Goal: Find contact information: Find contact information

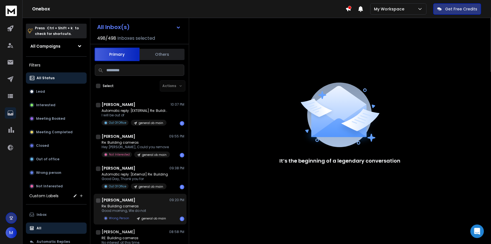
click at [128, 214] on div "Re: Building cameras Good morning, We do not Wrong Person general ob main" at bounding box center [136, 212] width 68 height 17
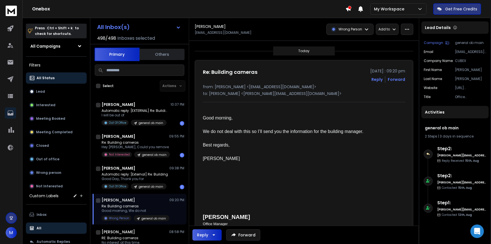
click at [216, 32] on p "[EMAIL_ADDRESS][DOMAIN_NAME]" at bounding box center [223, 32] width 57 height 5
click at [253, 135] on div "We do not deal with this so I’ll send you the information for the building mana…" at bounding box center [285, 131] width 164 height 7
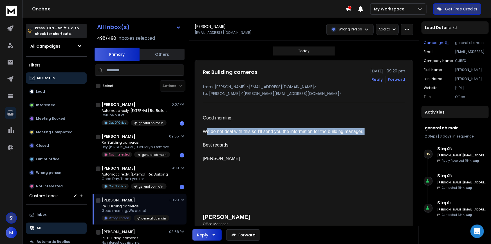
click at [253, 135] on div "We do not deal with this so I’ll send you the information for the building mana…" at bounding box center [285, 131] width 164 height 7
copy div "We do not deal with this so I’ll send you the information for the building mana…"
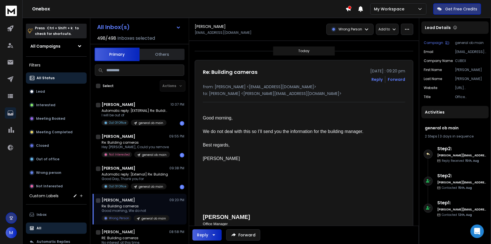
click at [218, 31] on p "[EMAIL_ADDRESS][DOMAIN_NAME]" at bounding box center [223, 32] width 57 height 5
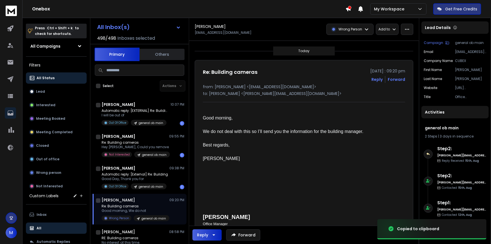
click at [349, 60] on p "CUBEX" at bounding box center [471, 61] width 32 height 5
click at [204, 32] on p "[EMAIL_ADDRESS][DOMAIN_NAME]" at bounding box center [223, 32] width 57 height 5
click at [203, 28] on h1 "[PERSON_NAME]" at bounding box center [210, 27] width 31 height 6
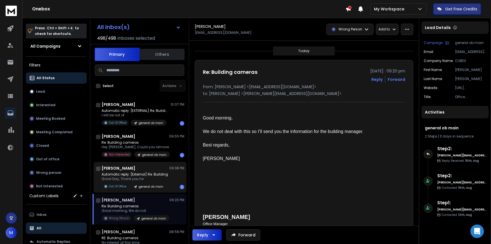
click at [175, 169] on p "09:38 PM" at bounding box center [177, 168] width 15 height 5
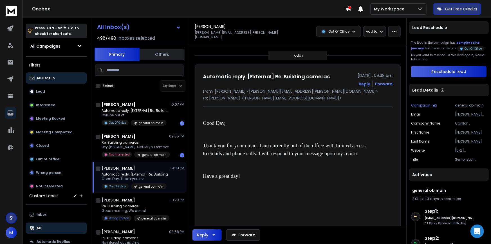
click at [239, 34] on p "[PERSON_NAME][EMAIL_ADDRESS][PERSON_NAME][DOMAIN_NAME]" at bounding box center [245, 34] width 101 height 9
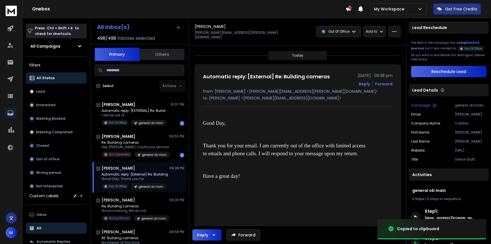
click at [211, 23] on div "[PERSON_NAME] [PERSON_NAME] [PERSON_NAME][EMAIL_ADDRESS][PERSON_NAME][DOMAIN_NA…" at bounding box center [297, 31] width 217 height 27
click at [211, 24] on h1 "[PERSON_NAME]" at bounding box center [210, 27] width 31 height 6
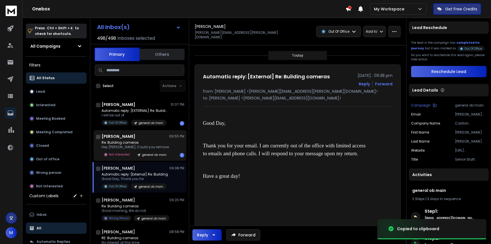
click at [160, 142] on p "Re: Building cameras" at bounding box center [136, 142] width 68 height 5
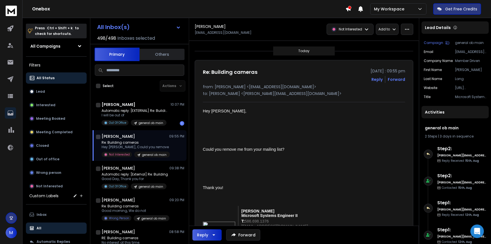
click at [226, 34] on p "[EMAIL_ADDRESS][DOMAIN_NAME]" at bounding box center [223, 32] width 57 height 5
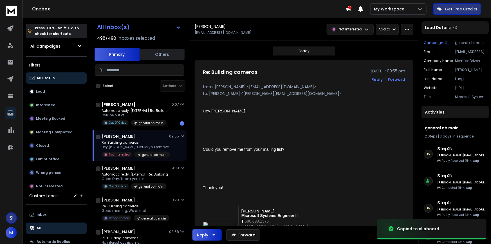
click at [206, 28] on h1 "[PERSON_NAME]" at bounding box center [210, 27] width 31 height 6
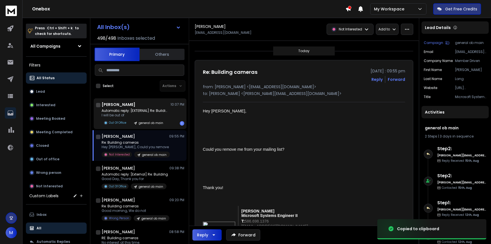
click at [159, 115] on p "I will be out of" at bounding box center [136, 115] width 68 height 5
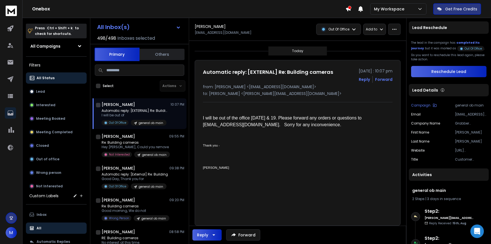
click at [219, 31] on p "[EMAIL_ADDRESS][DOMAIN_NAME]" at bounding box center [223, 32] width 57 height 5
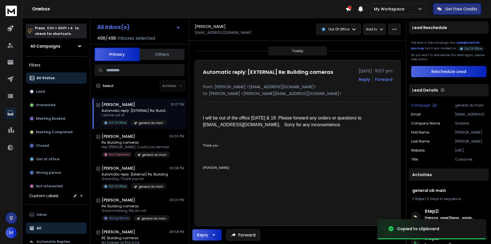
click at [211, 26] on h1 "[PERSON_NAME]" at bounding box center [210, 27] width 31 height 6
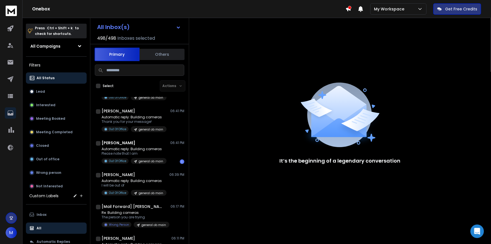
scroll to position [1273, 0]
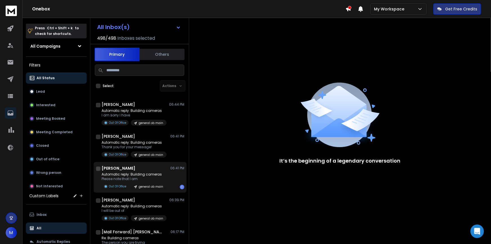
click at [164, 177] on p "Please note that I am" at bounding box center [134, 179] width 65 height 5
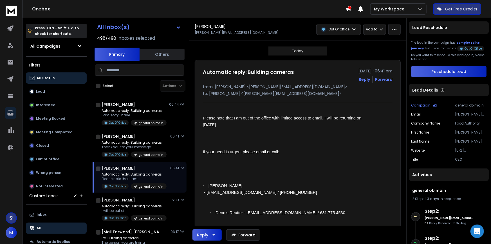
click at [225, 34] on p "[PERSON_NAME][EMAIL_ADDRESS][DOMAIN_NAME]" at bounding box center [237, 32] width 84 height 5
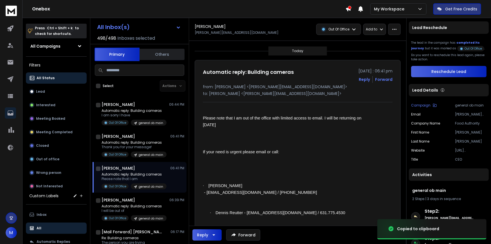
click at [217, 26] on h1 "[PERSON_NAME]" at bounding box center [210, 27] width 31 height 6
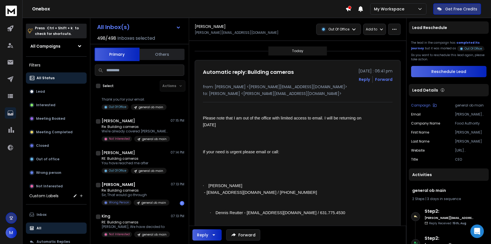
scroll to position [556, 0]
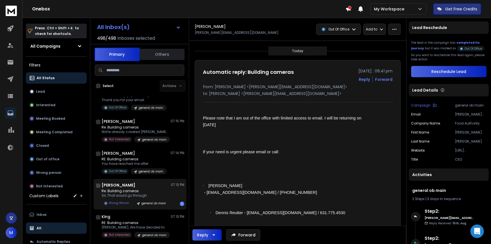
click at [152, 189] on p "Re: Building cameras" at bounding box center [136, 191] width 68 height 5
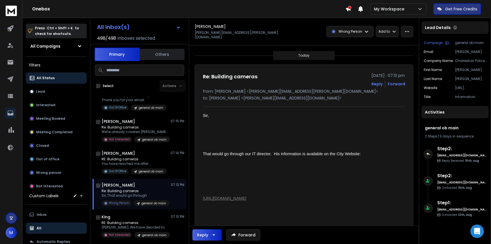
click at [242, 33] on p "[PERSON_NAME][EMAIL_ADDRESS][PERSON_NAME][DOMAIN_NAME]" at bounding box center [249, 34] width 108 height 9
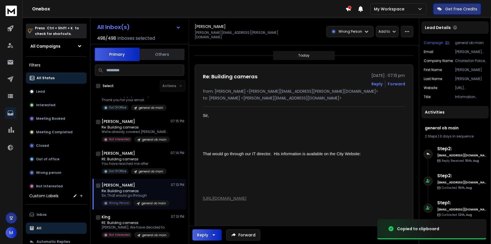
click at [242, 33] on p "[PERSON_NAME][EMAIL_ADDRESS][PERSON_NAME][DOMAIN_NAME]" at bounding box center [249, 34] width 108 height 9
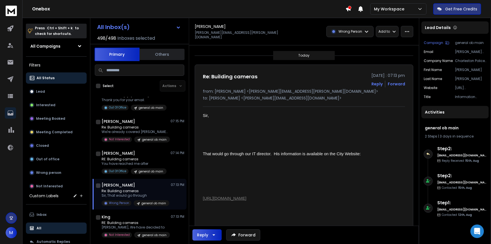
click at [244, 157] on div "That would go through our IT director. His information is available on the City…" at bounding box center [285, 154] width 164 height 6
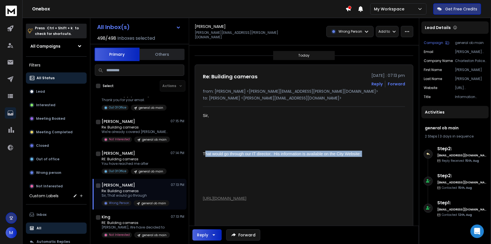
click at [244, 157] on div "That would go through our IT director. His information is available on the City…" at bounding box center [285, 154] width 164 height 6
copy div "That would go through our IT director. His information is available on the City…"
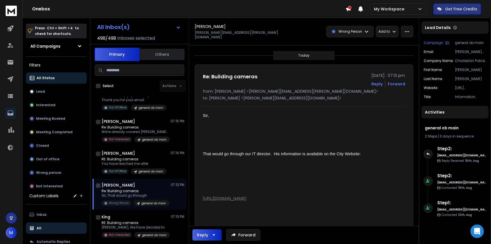
click at [293, 136] on div at bounding box center [285, 134] width 164 height 19
click at [250, 32] on p "[PERSON_NAME][EMAIL_ADDRESS][PERSON_NAME][DOMAIN_NAME]" at bounding box center [249, 34] width 108 height 9
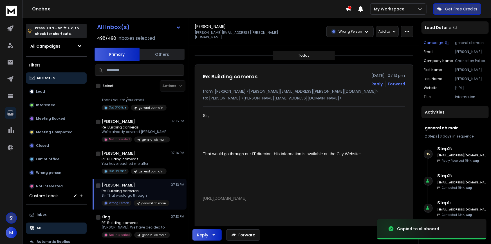
click at [206, 28] on h1 "[PERSON_NAME]" at bounding box center [210, 27] width 31 height 6
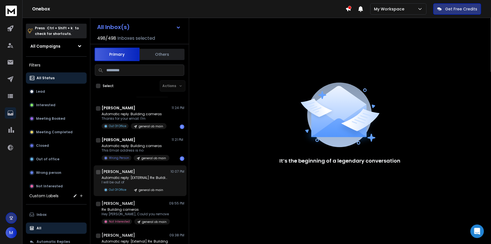
scroll to position [0, 0]
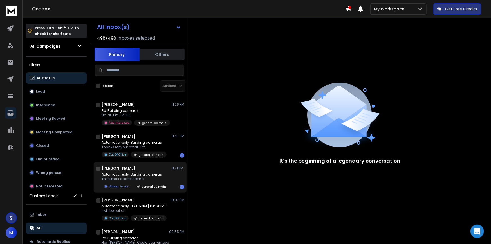
click at [161, 177] on p "This Email address is no" at bounding box center [136, 179] width 68 height 5
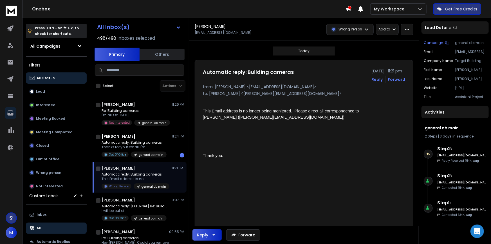
click at [228, 34] on p "[EMAIL_ADDRESS][DOMAIN_NAME]" at bounding box center [223, 32] width 57 height 5
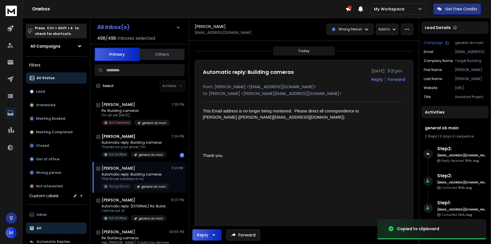
click at [209, 28] on h1 "[PERSON_NAME]" at bounding box center [210, 27] width 31 height 6
click at [349, 63] on p "Target Building" at bounding box center [471, 61] width 32 height 5
drag, startPoint x: 229, startPoint y: 32, endPoint x: 225, endPoint y: 3, distance: 30.0
click at [228, 30] on div "[PERSON_NAME] [PERSON_NAME] [PERSON_NAME][EMAIL_ADDRESS][DOMAIN_NAME]" at bounding box center [249, 29] width 108 height 11
click at [211, 30] on div "[PERSON_NAME] [PERSON_NAME] [PERSON_NAME][EMAIL_ADDRESS][DOMAIN_NAME]" at bounding box center [249, 29] width 108 height 11
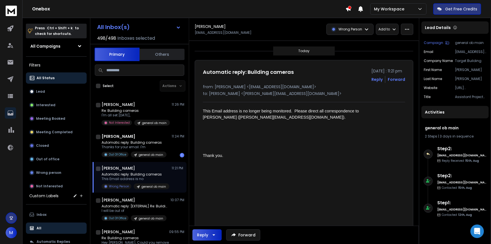
click at [219, 35] on div "[PERSON_NAME] [PERSON_NAME] [PERSON_NAME][EMAIL_ADDRESS][DOMAIN_NAME] Wrong Per…" at bounding box center [304, 29] width 230 height 23
click at [219, 34] on p "[EMAIL_ADDRESS][DOMAIN_NAME]" at bounding box center [223, 32] width 57 height 5
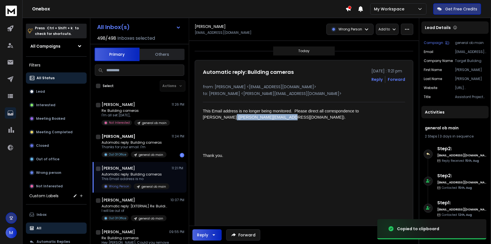
drag, startPoint x: 240, startPoint y: 124, endPoint x: 204, endPoint y: 125, distance: 36.1
click at [204, 120] on div "This Email address is no longer being monitored. Please direct all corresponden…" at bounding box center [285, 114] width 164 height 12
copy div "[EMAIL_ADDRESS][DOMAIN_NAME]"
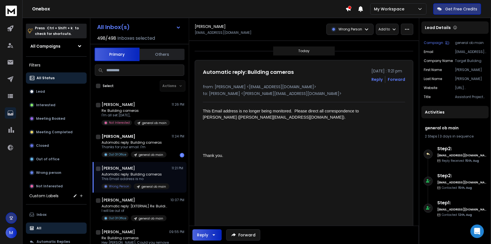
click at [222, 136] on div at bounding box center [285, 136] width 164 height 19
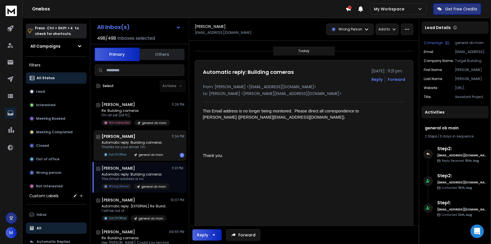
click at [155, 134] on div "[PERSON_NAME] 11:24 PM" at bounding box center [143, 136] width 83 height 6
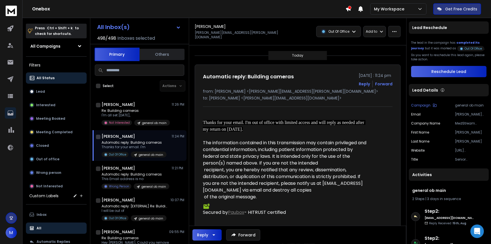
click at [221, 32] on p "[PERSON_NAME][EMAIL_ADDRESS][PERSON_NAME][DOMAIN_NAME]" at bounding box center [245, 34] width 101 height 9
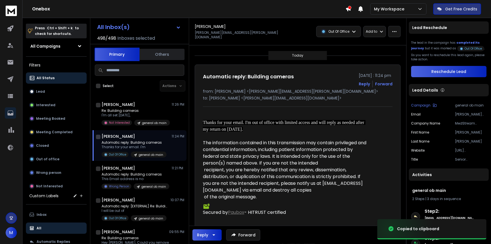
click at [214, 23] on div "[PERSON_NAME] [PERSON_NAME] [PERSON_NAME][EMAIL_ADDRESS][PERSON_NAME][DOMAIN_NA…" at bounding box center [297, 31] width 217 height 27
click at [213, 24] on h1 "[PERSON_NAME]" at bounding box center [210, 27] width 31 height 6
